Goal: Task Accomplishment & Management: Manage account settings

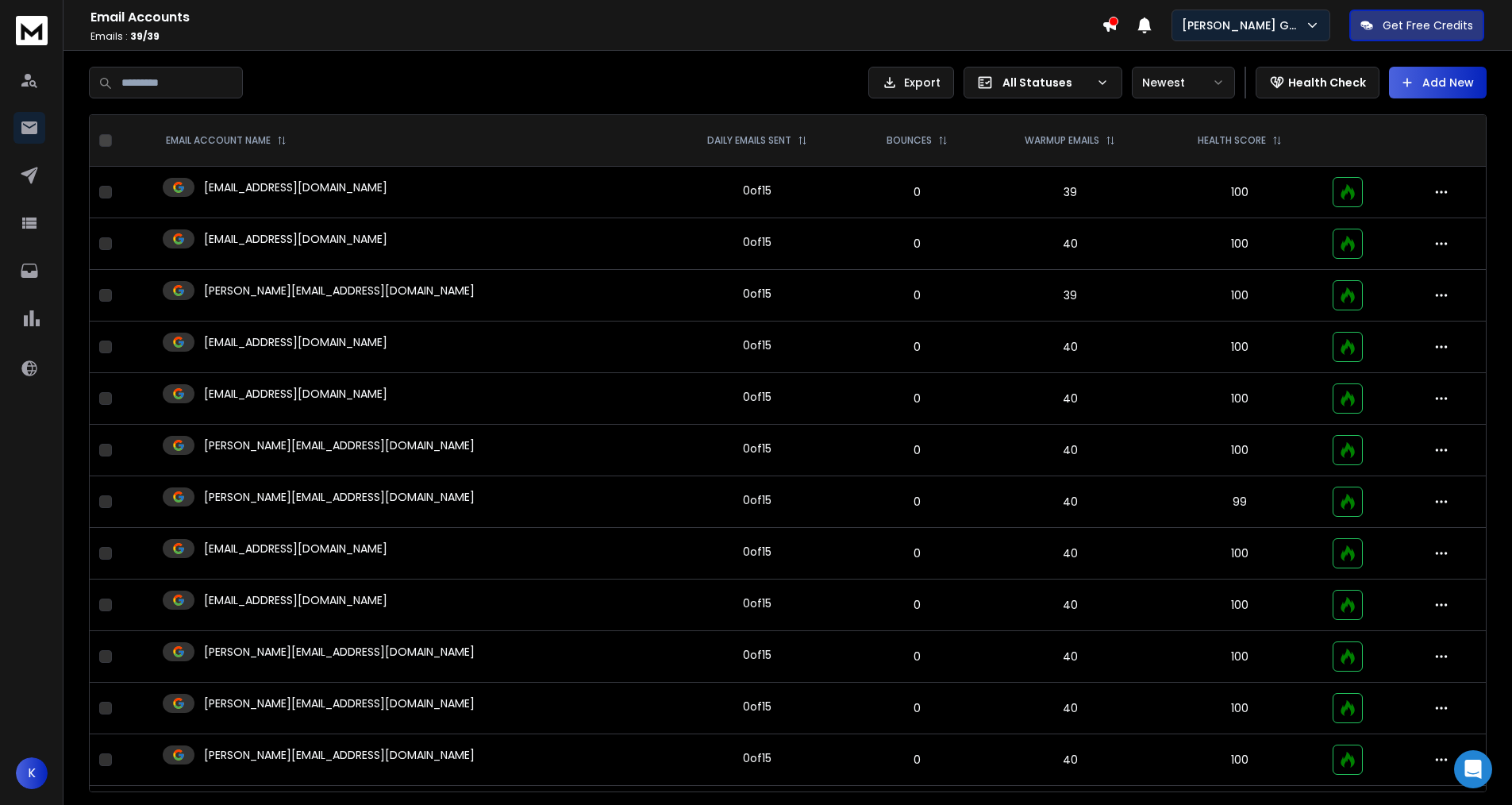
click at [1286, 21] on div "[PERSON_NAME] GPT" at bounding box center [1251, 26] width 138 height 16
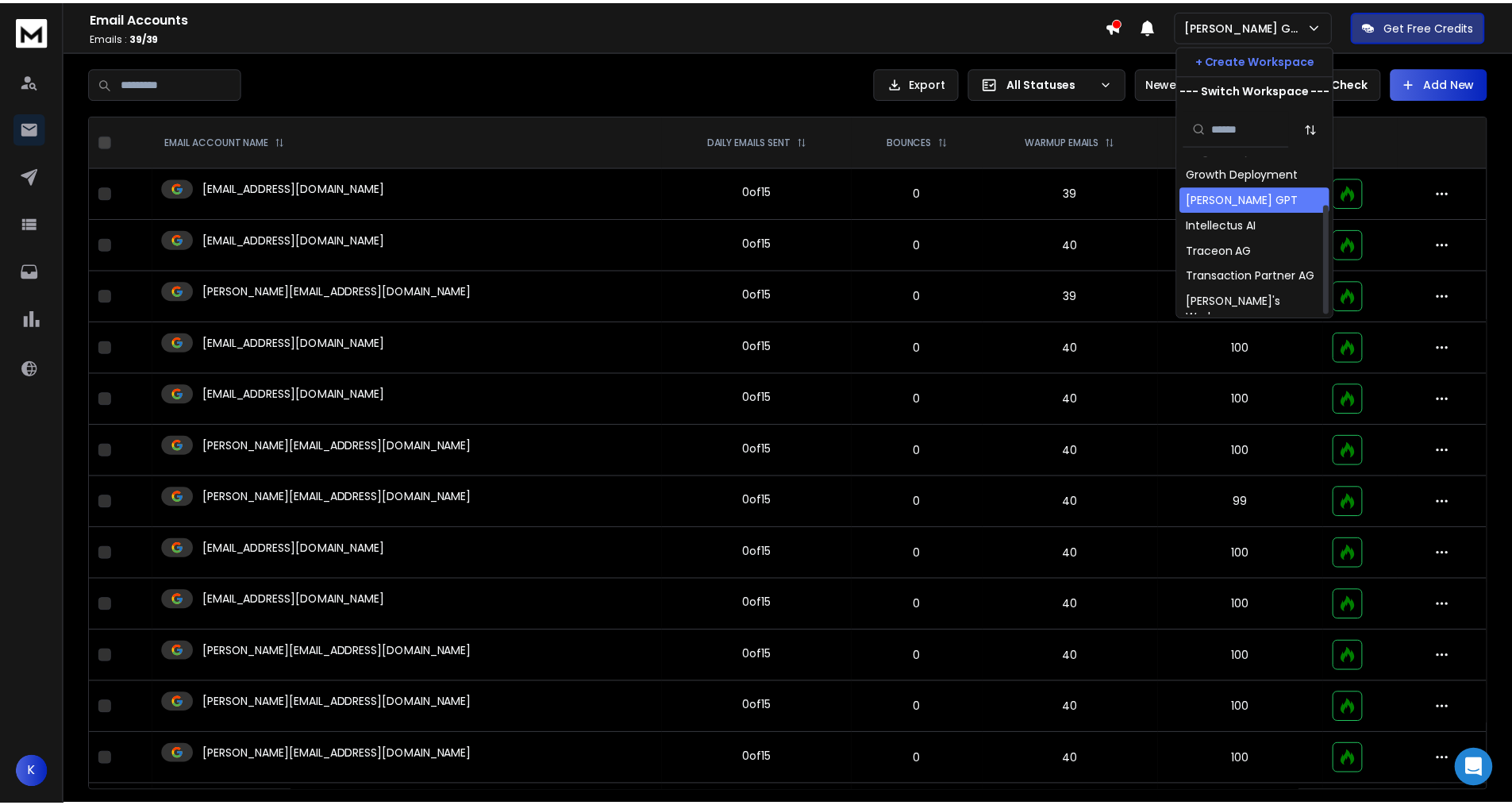
scroll to position [70, 0]
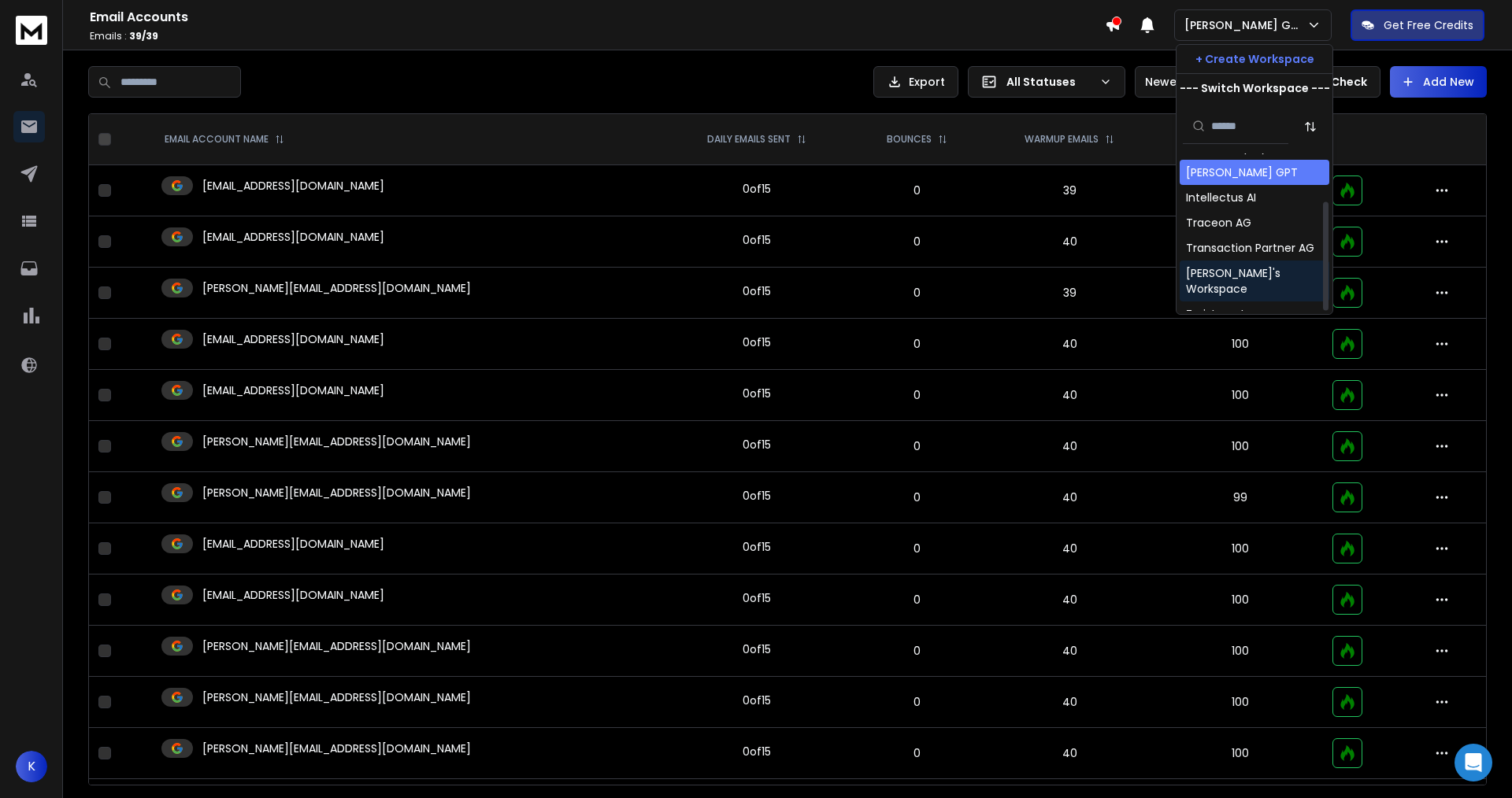
click at [1259, 276] on div "[PERSON_NAME]'s Workspace" at bounding box center [1255, 281] width 137 height 31
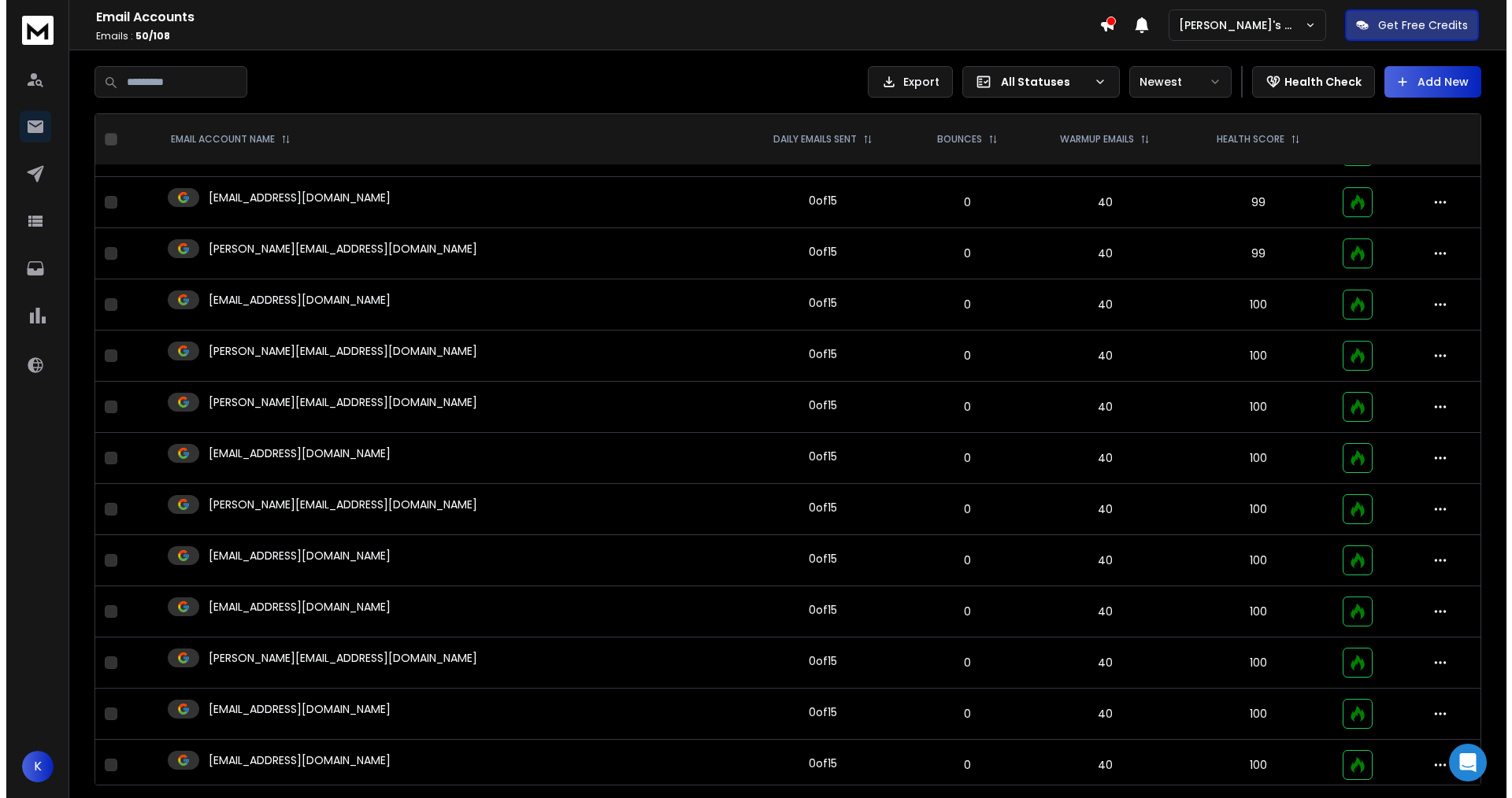
scroll to position [1976, 0]
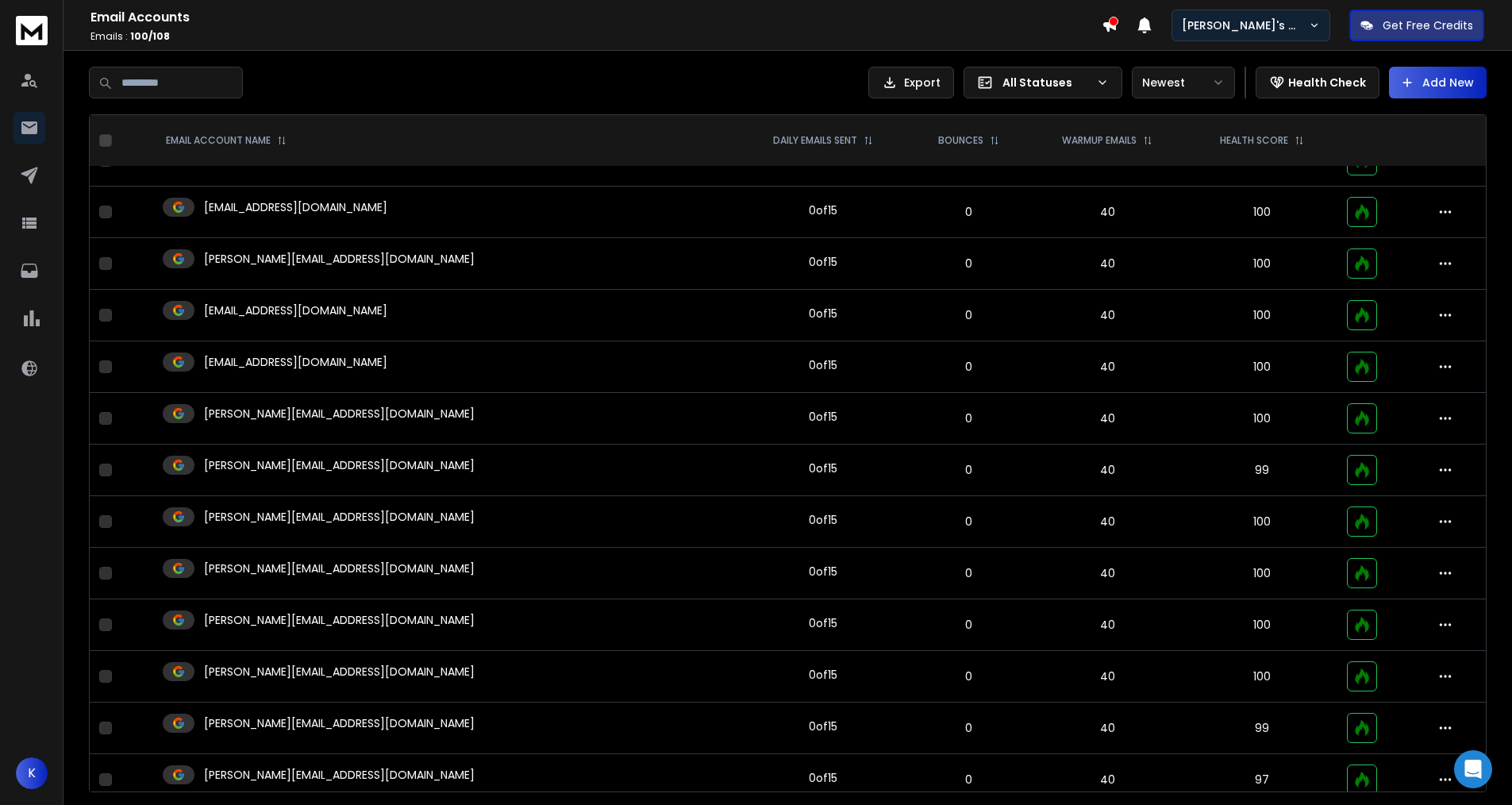
click at [1295, 30] on p "[PERSON_NAME]'s Workspace" at bounding box center [1245, 26] width 127 height 16
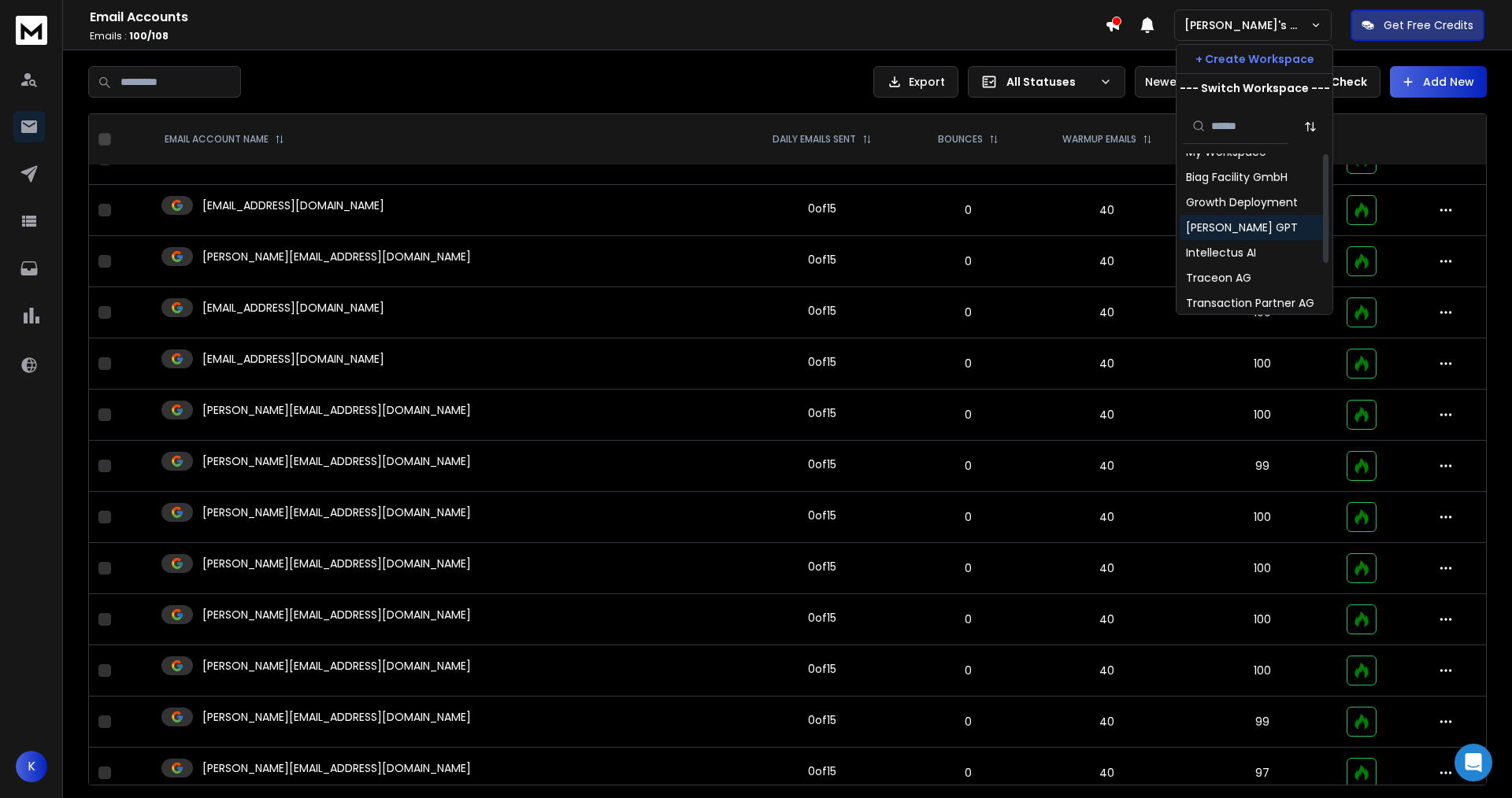
scroll to position [0, 0]
click at [1254, 195] on div "Biag Facility GmbH" at bounding box center [1237, 191] width 101 height 16
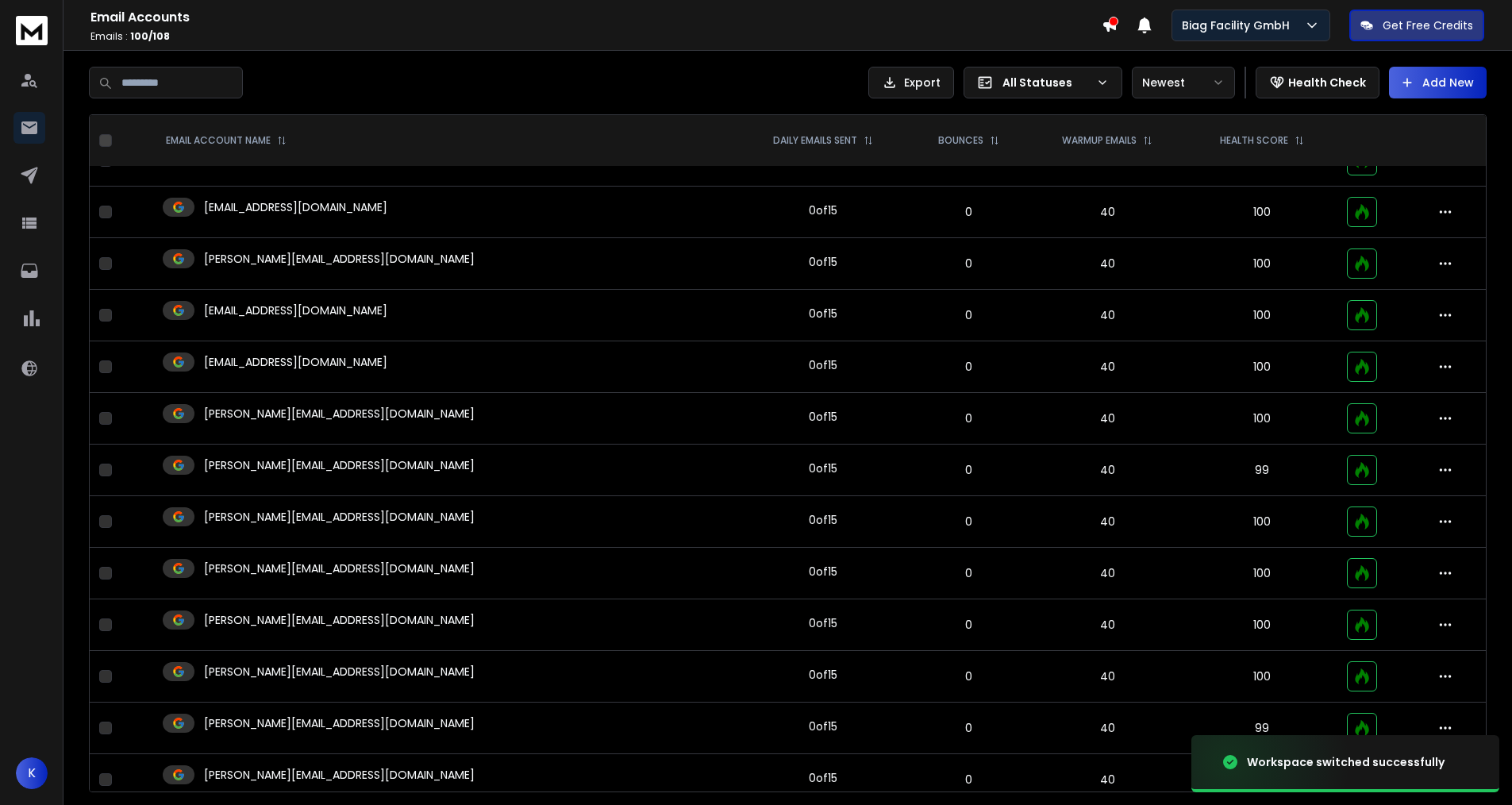
click at [1282, 30] on p "Biag Facility GmbH" at bounding box center [1239, 26] width 114 height 16
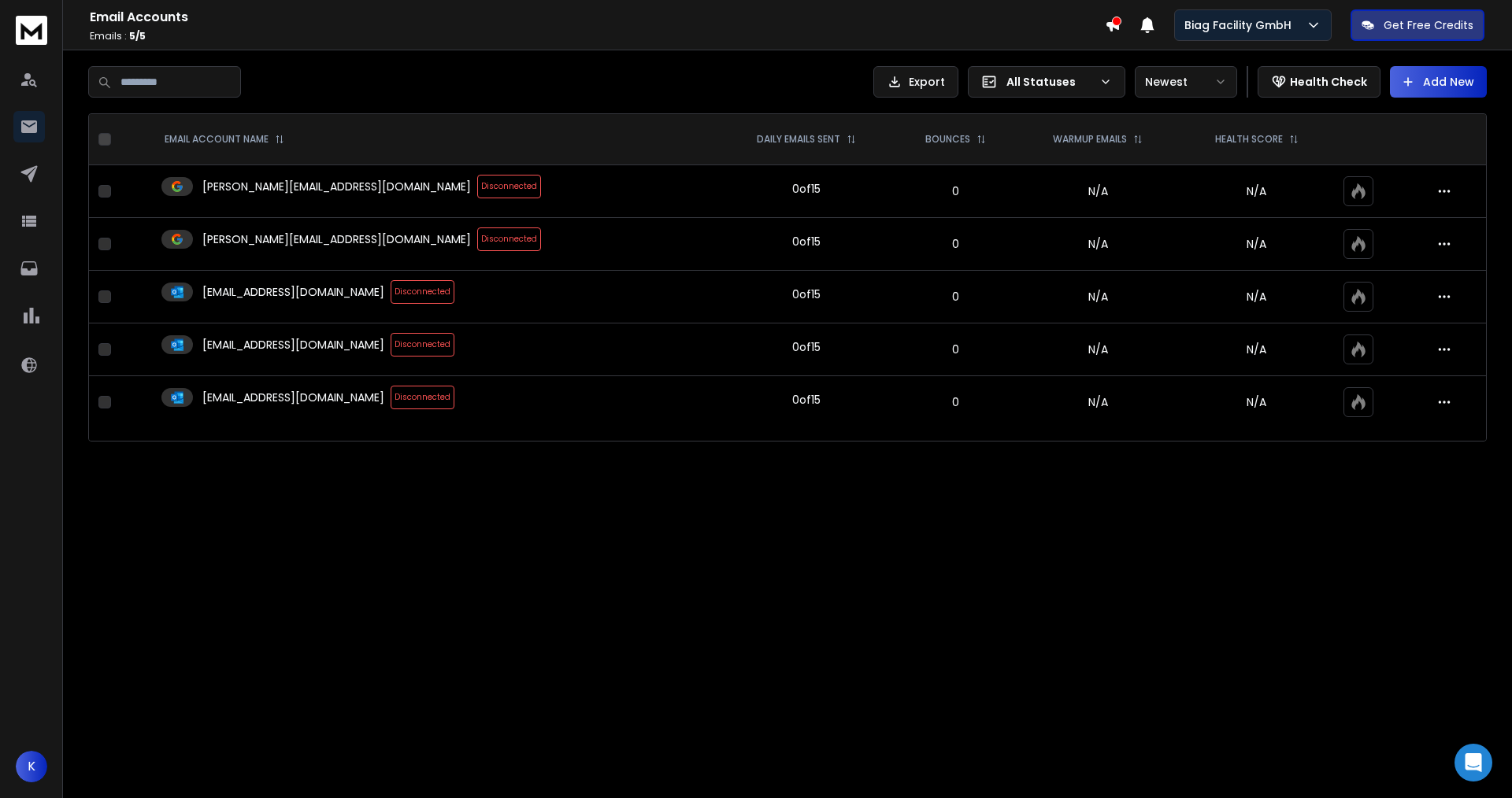
click at [1287, 20] on p "Biag Facility GmbH" at bounding box center [1241, 26] width 113 height 16
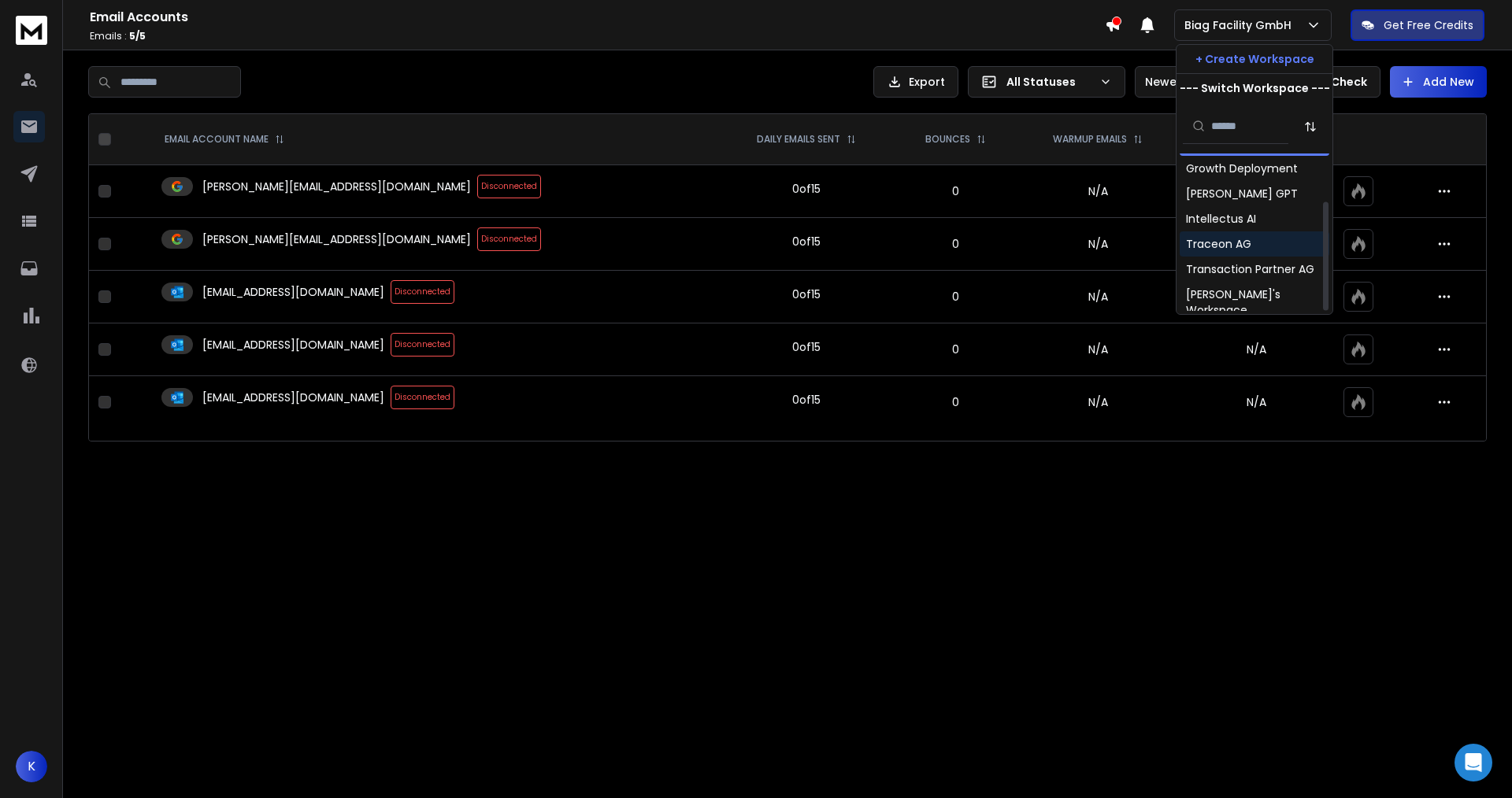
scroll to position [69, 0]
click at [1263, 249] on div "Transaction Partner AG" at bounding box center [1250, 249] width 129 height 16
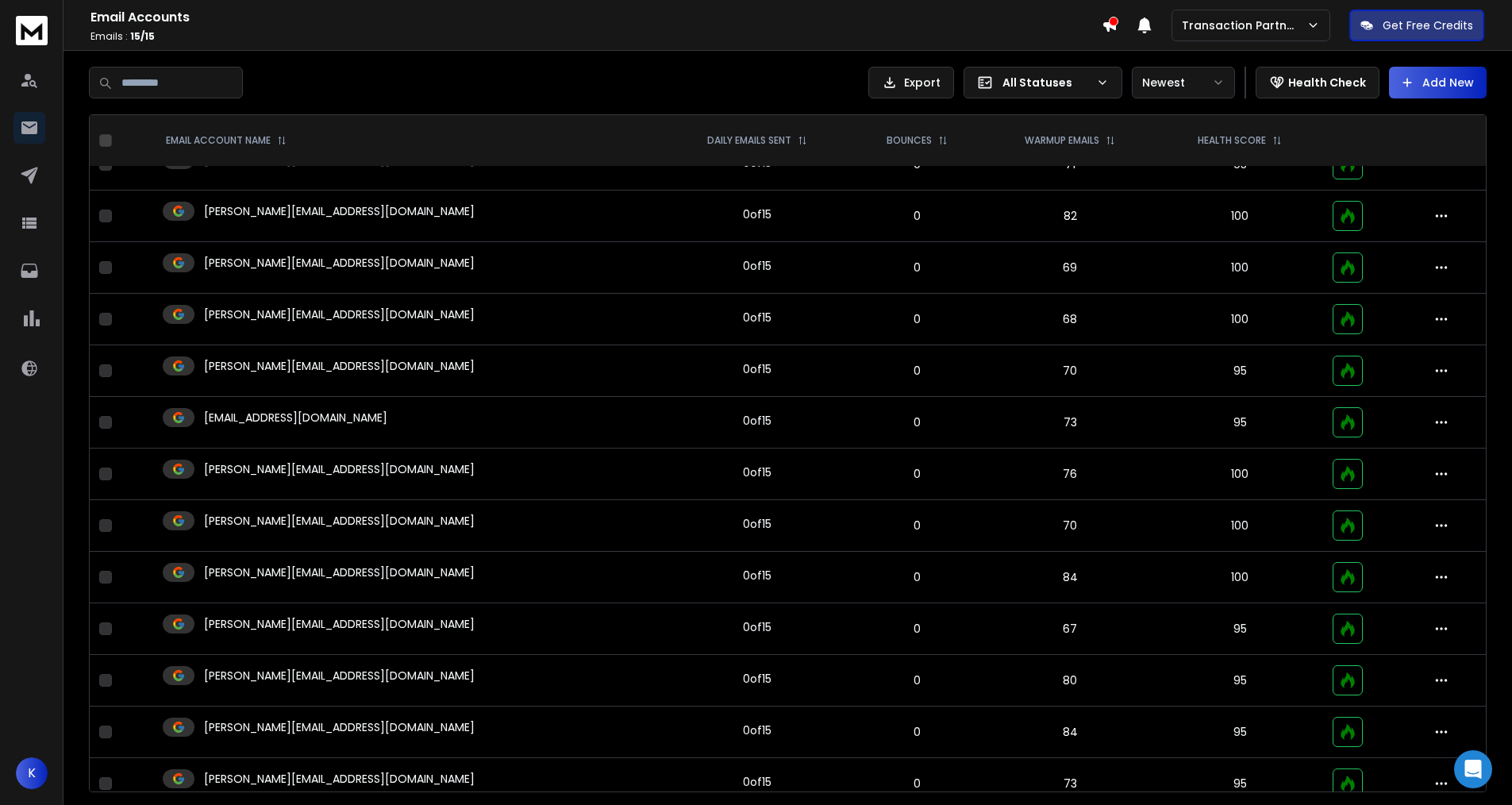
scroll to position [161, 0]
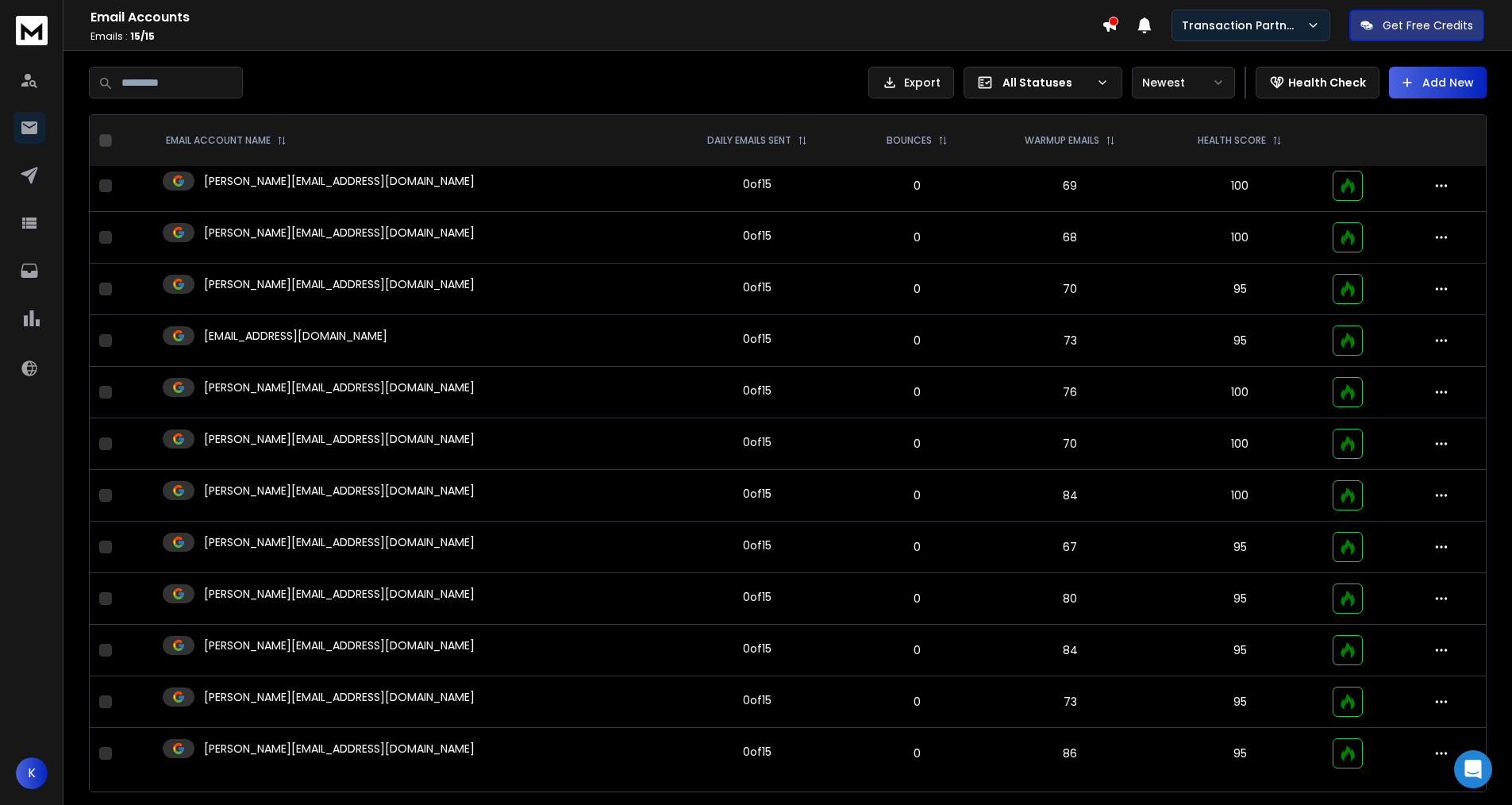
click at [1278, 29] on p "Transaction Partner AG" at bounding box center [1244, 26] width 125 height 16
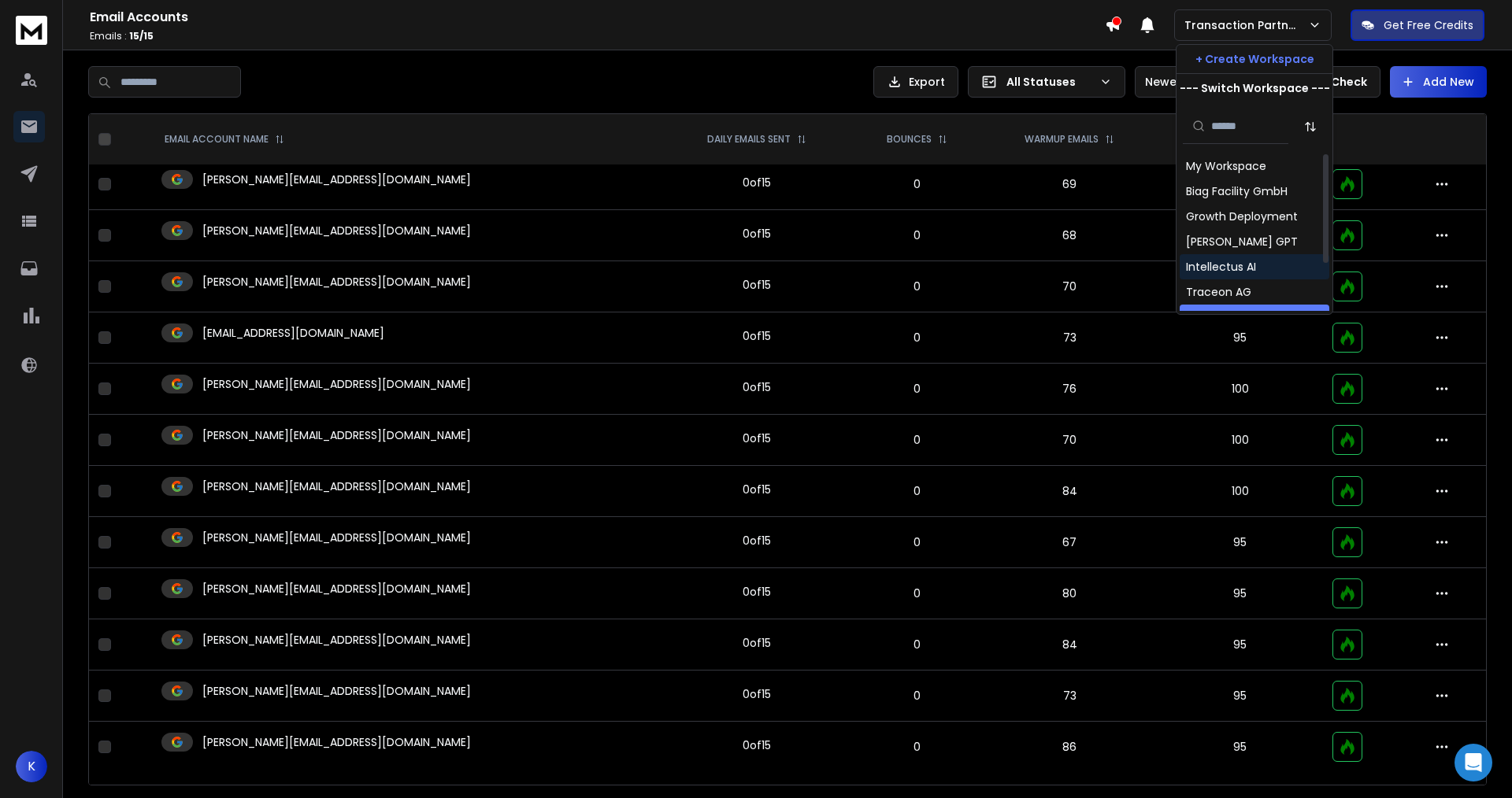
click at [1247, 266] on div "Intellectus AI" at bounding box center [1221, 267] width 70 height 16
